Goal: Task Accomplishment & Management: Use online tool/utility

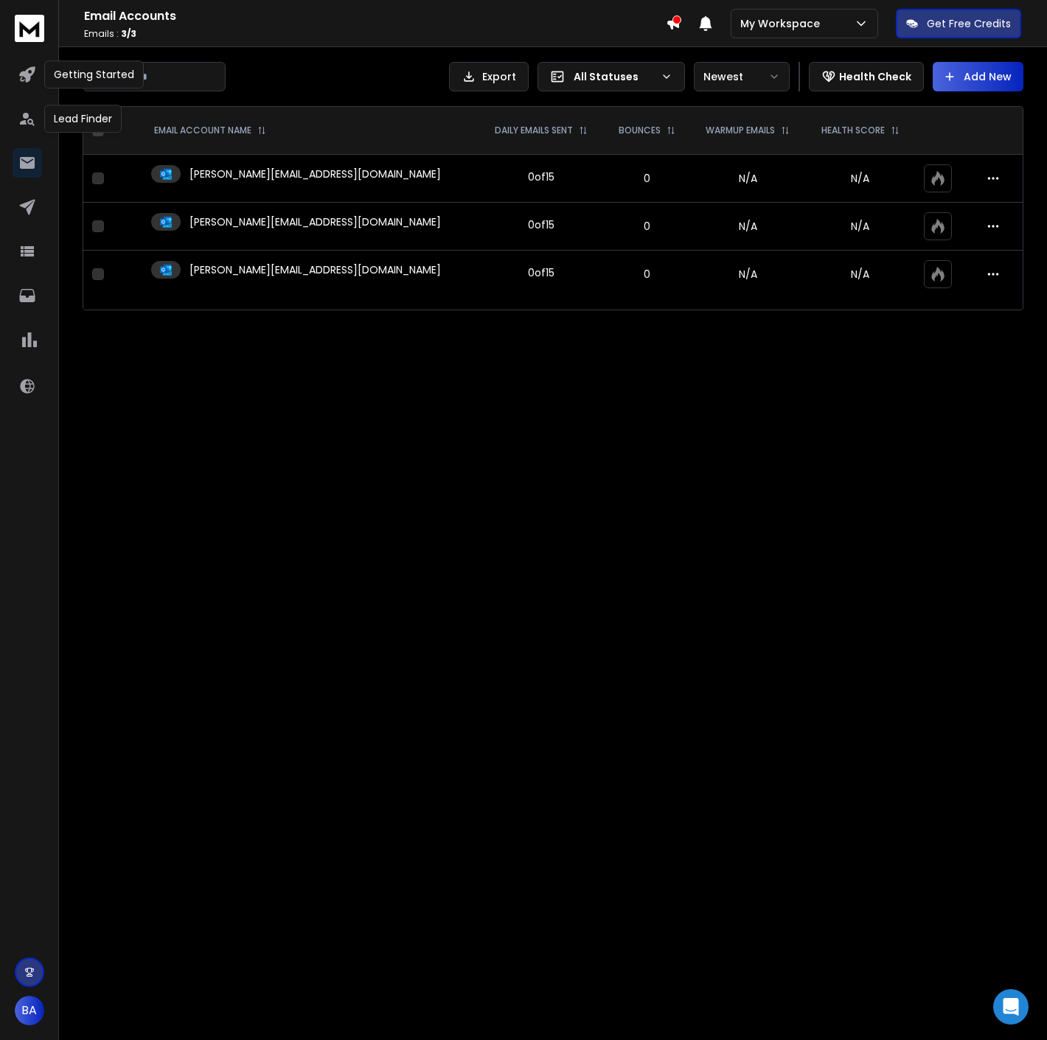
click at [13, 57] on div at bounding box center [30, 211] width 34 height 392
click at [19, 69] on icon at bounding box center [27, 75] width 18 height 18
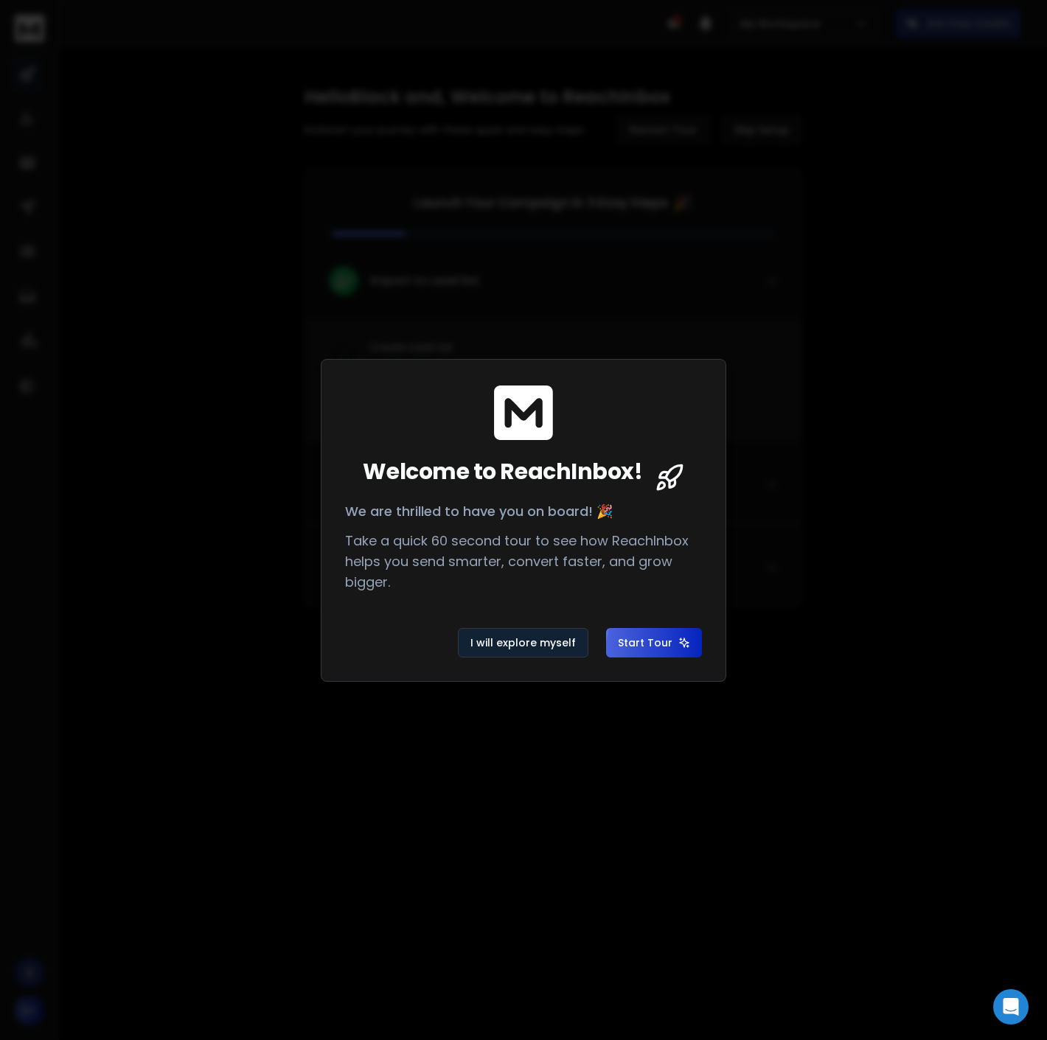
click at [556, 649] on button "I will explore myself" at bounding box center [523, 642] width 131 height 29
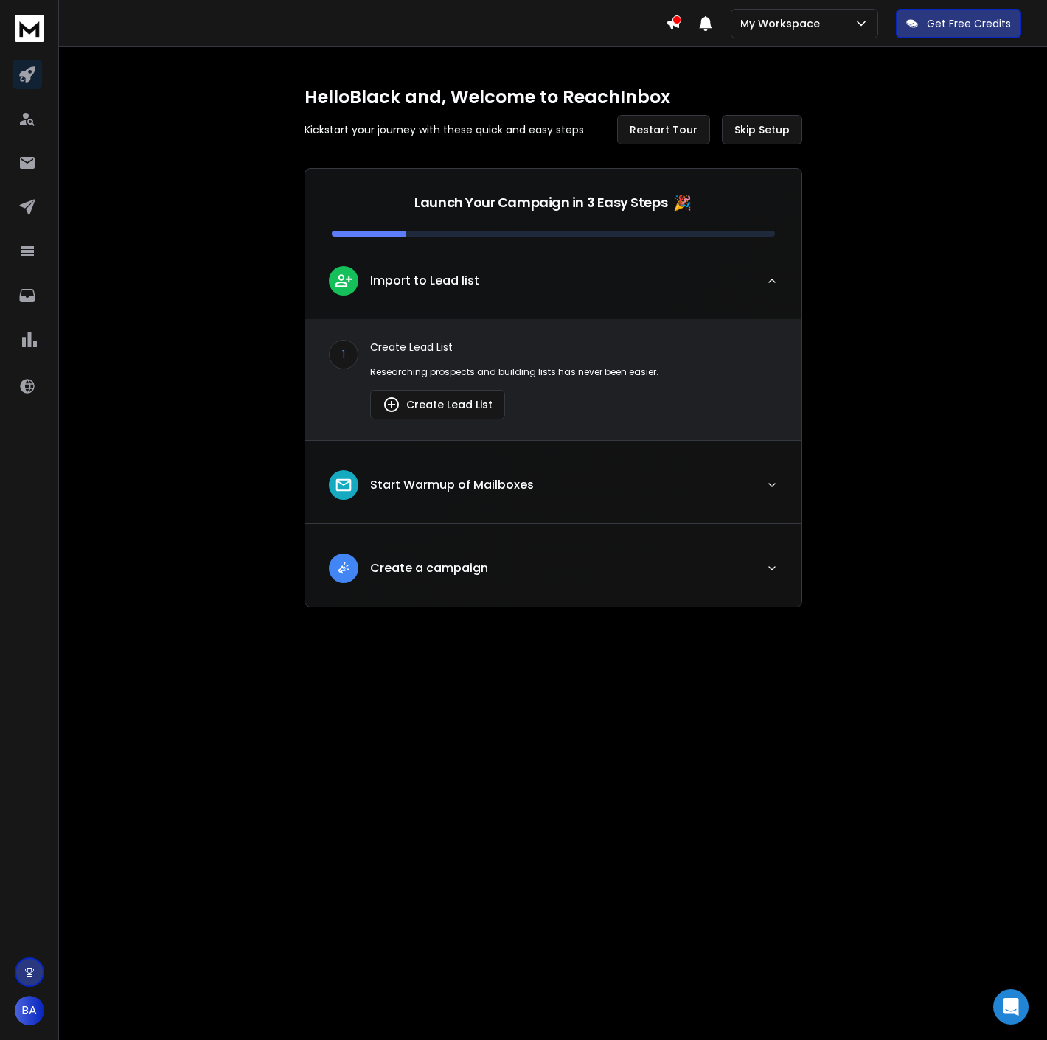
click at [509, 470] on div "Start Warmup of Mailboxes" at bounding box center [431, 484] width 205 height 29
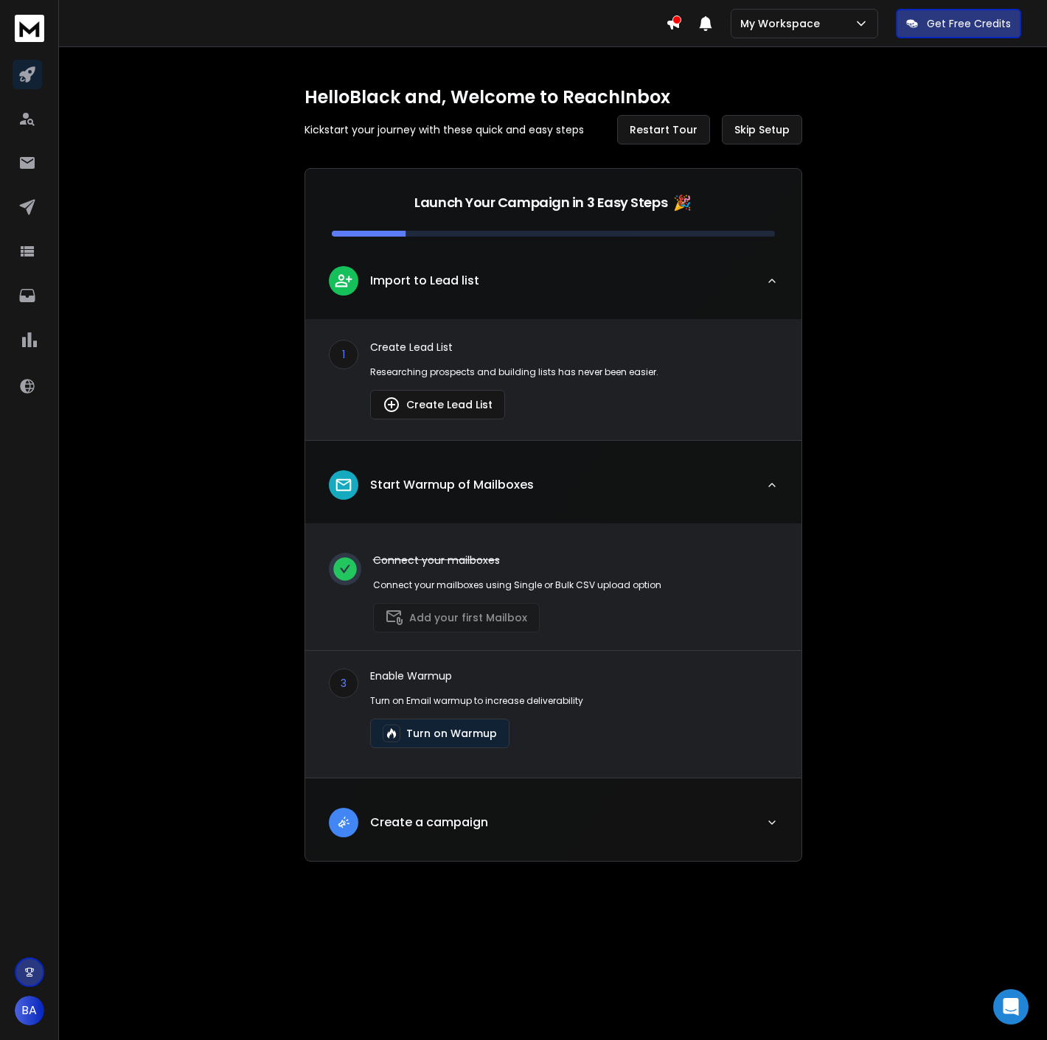
click at [437, 736] on button "Turn on Warmup" at bounding box center [439, 733] width 139 height 29
